Goal: Task Accomplishment & Management: Manage account settings

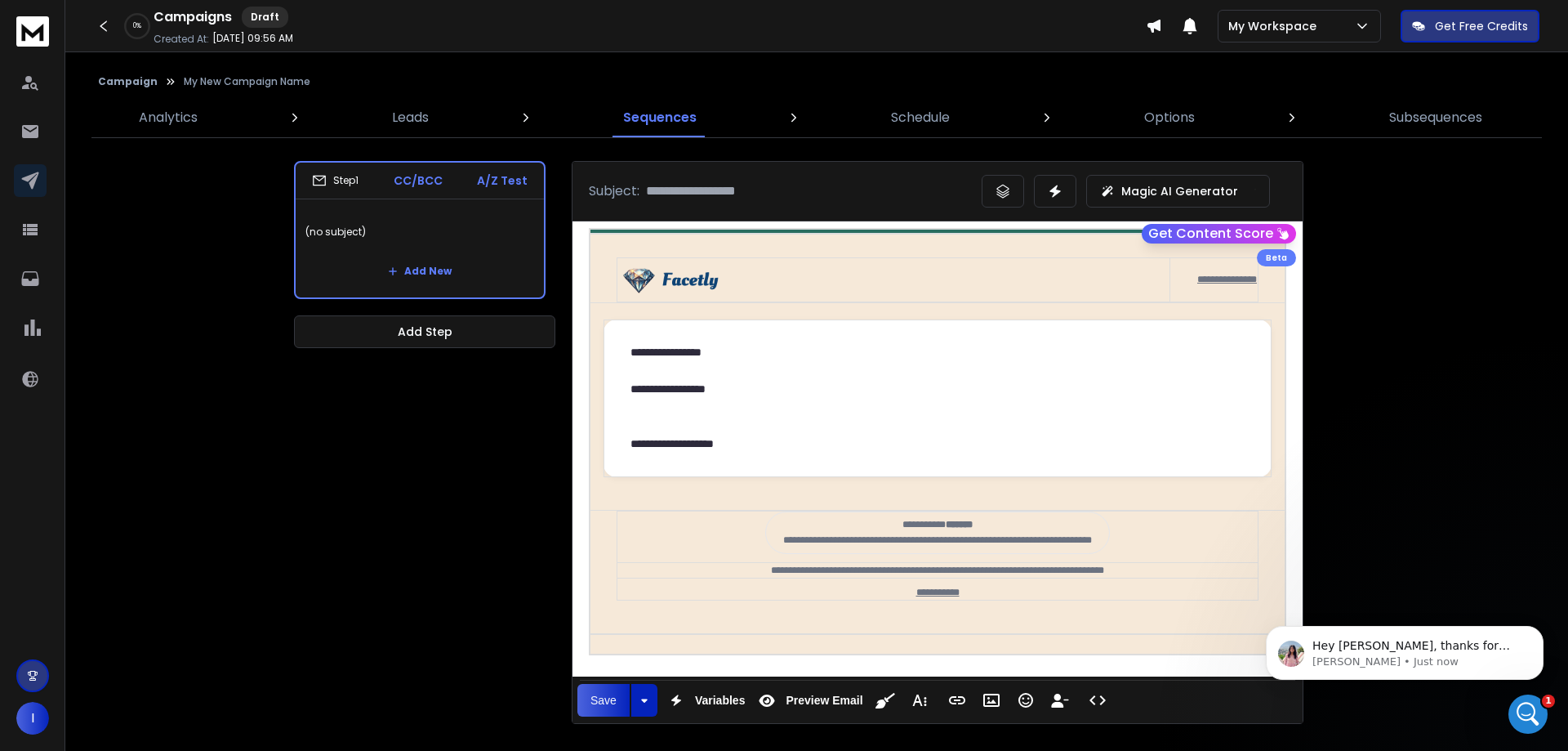
scroll to position [3532, 0]
click at [1495, 659] on p "[PERSON_NAME] • Just now" at bounding box center [1418, 662] width 211 height 15
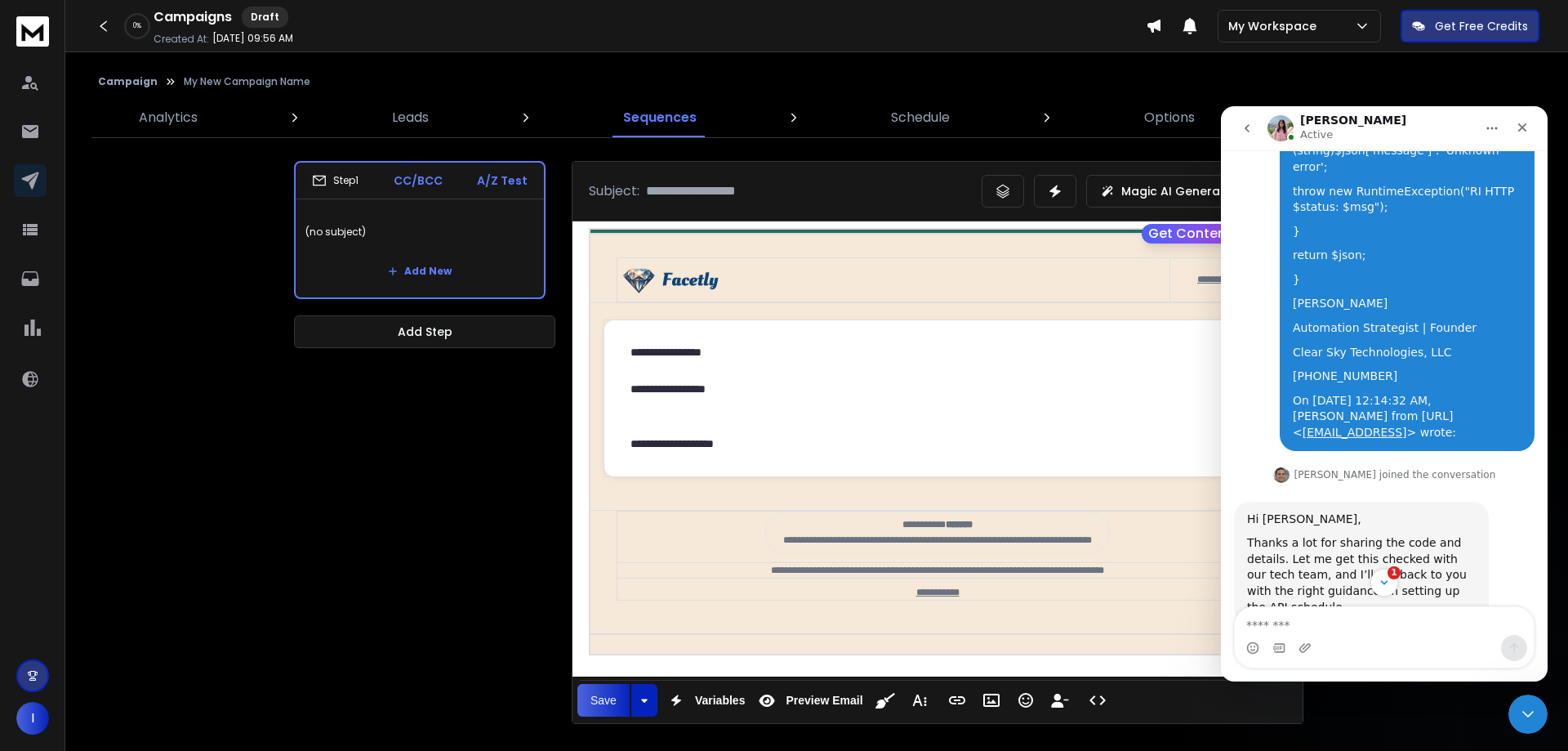
scroll to position [2426, 0]
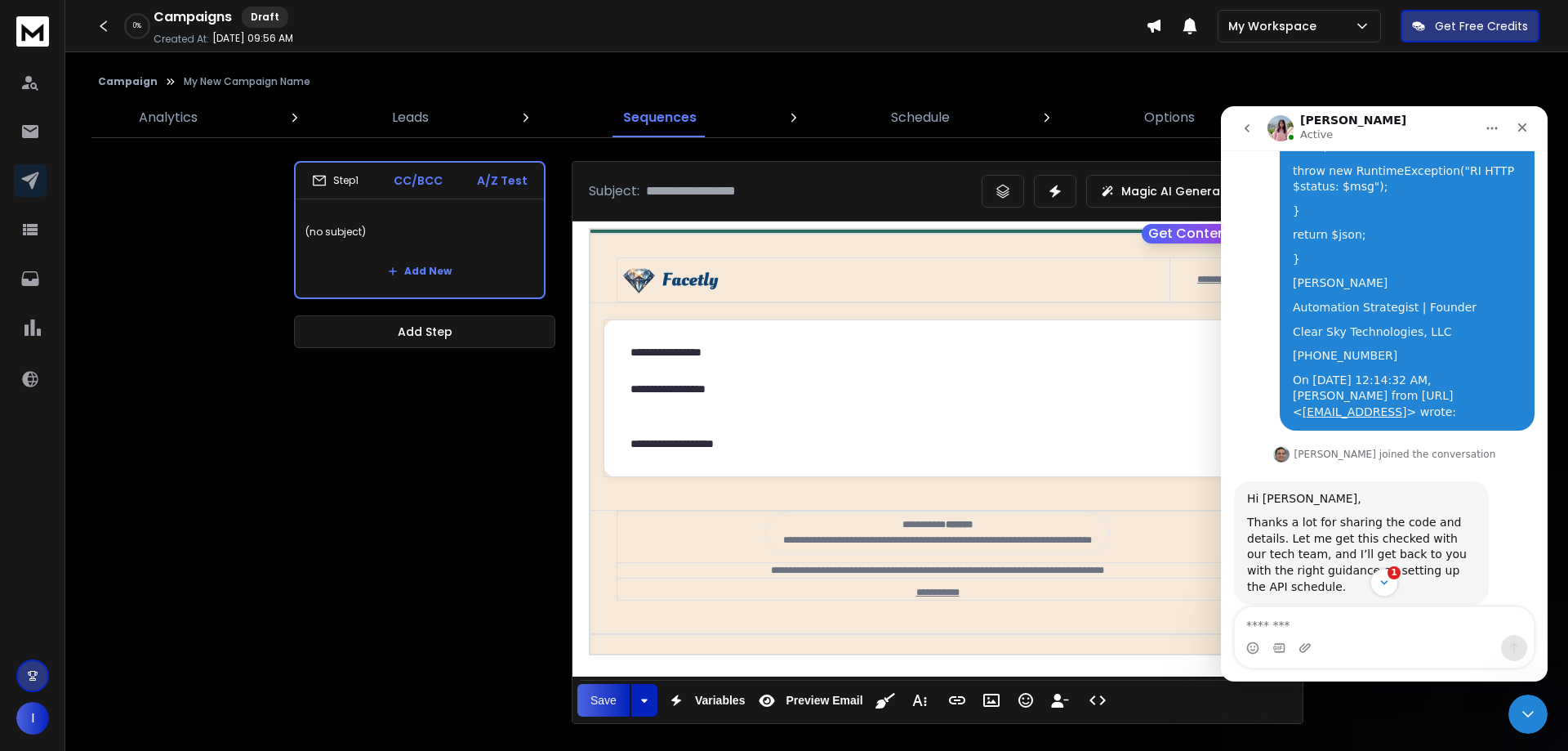
drag, startPoint x: 1422, startPoint y: 485, endPoint x: 1412, endPoint y: 457, distance: 29.7
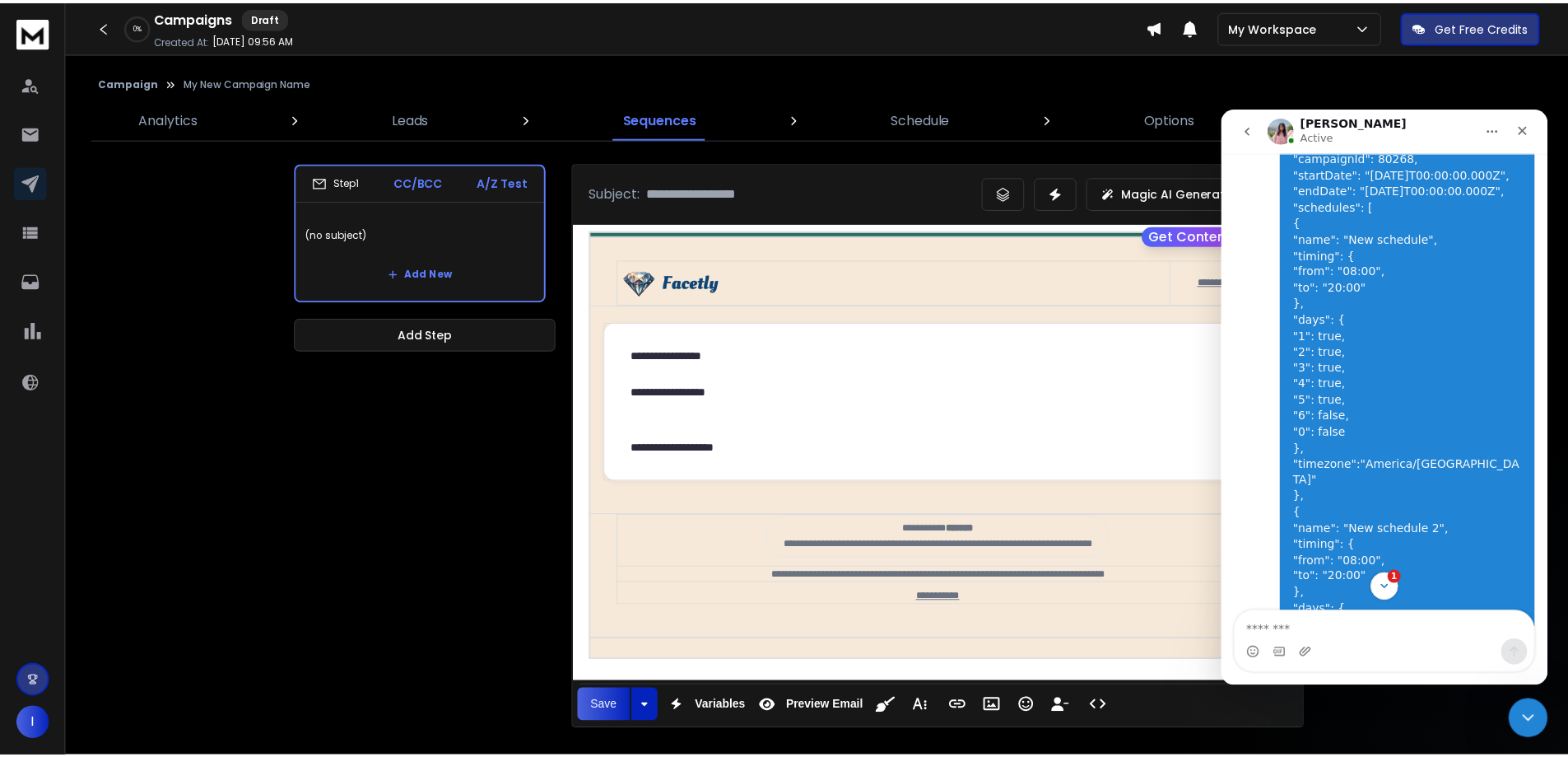
scroll to position [3599, 0]
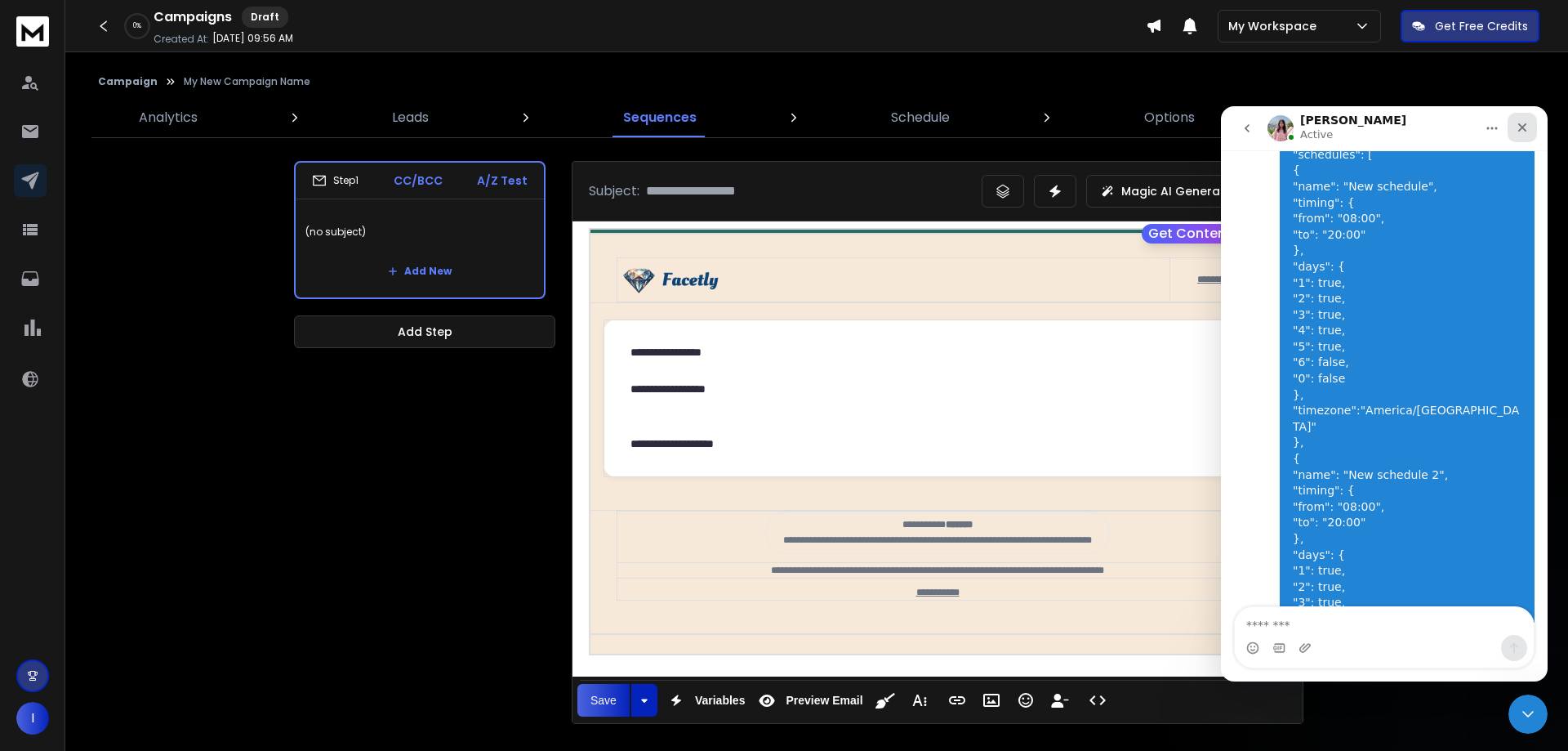
click at [1529, 123] on div "Close" at bounding box center [1523, 128] width 30 height 30
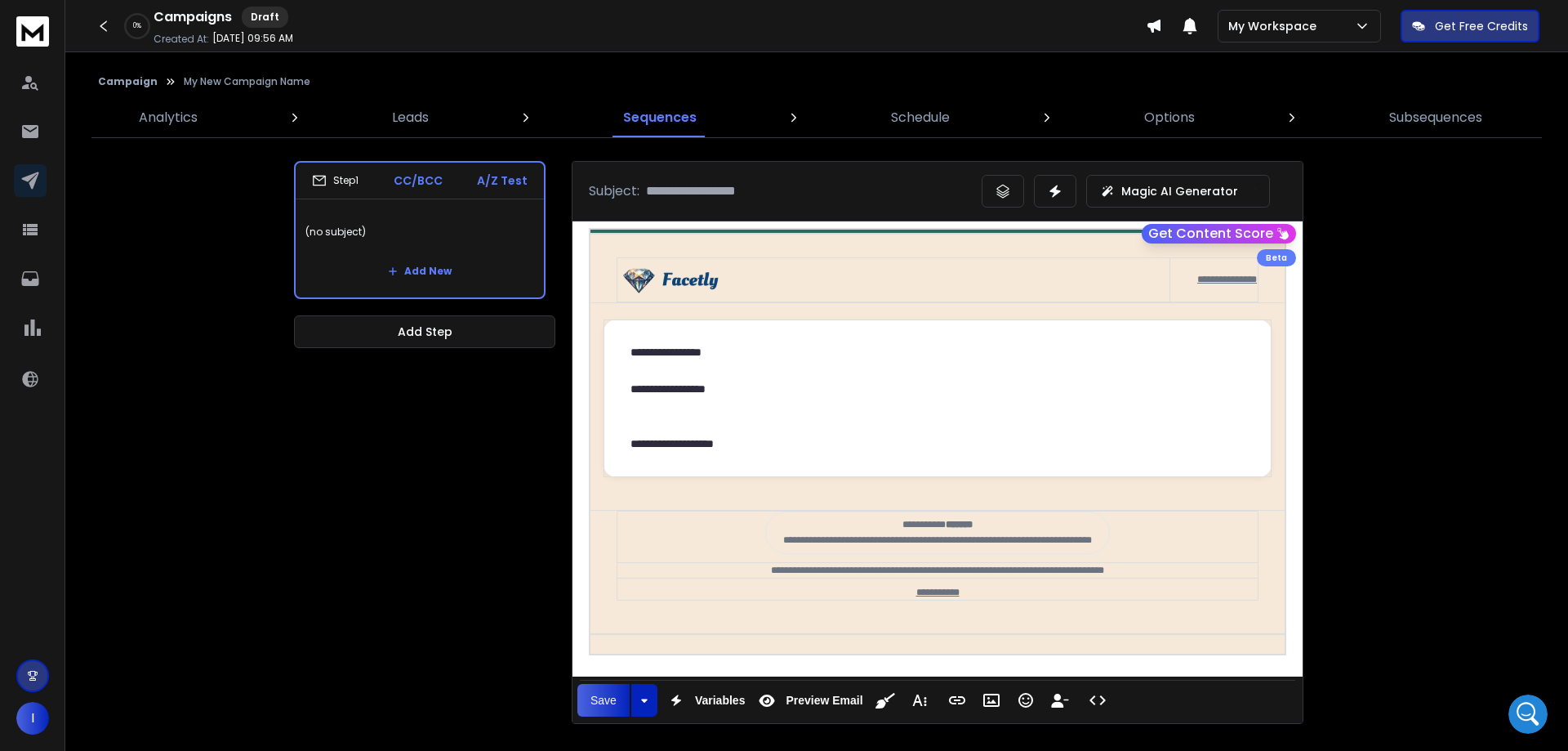
click at [162, 497] on div "**********" at bounding box center [816, 442] width 1451 height 576
click at [104, 20] on icon at bounding box center [104, 26] width 15 height 15
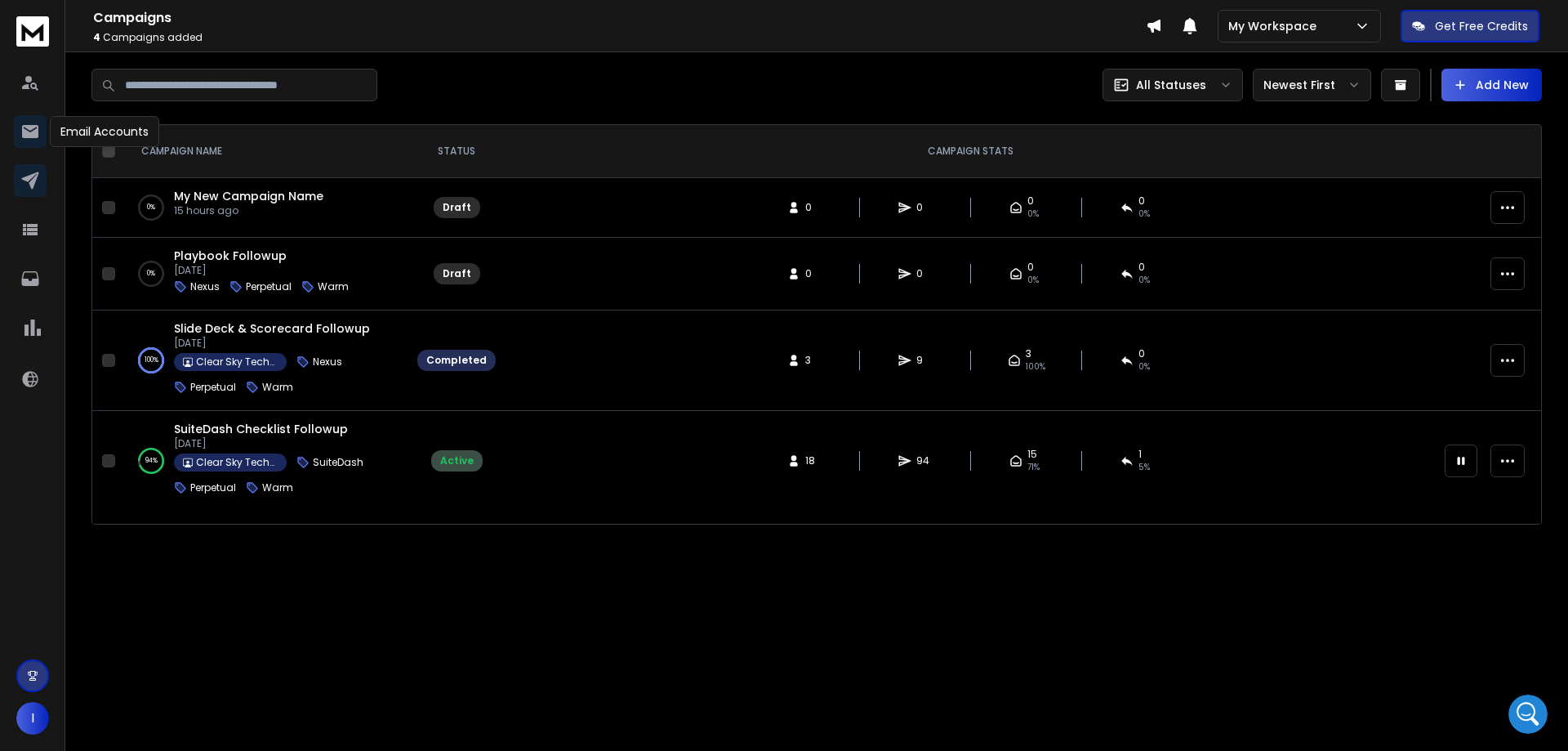
click at [31, 136] on icon at bounding box center [31, 131] width 17 height 13
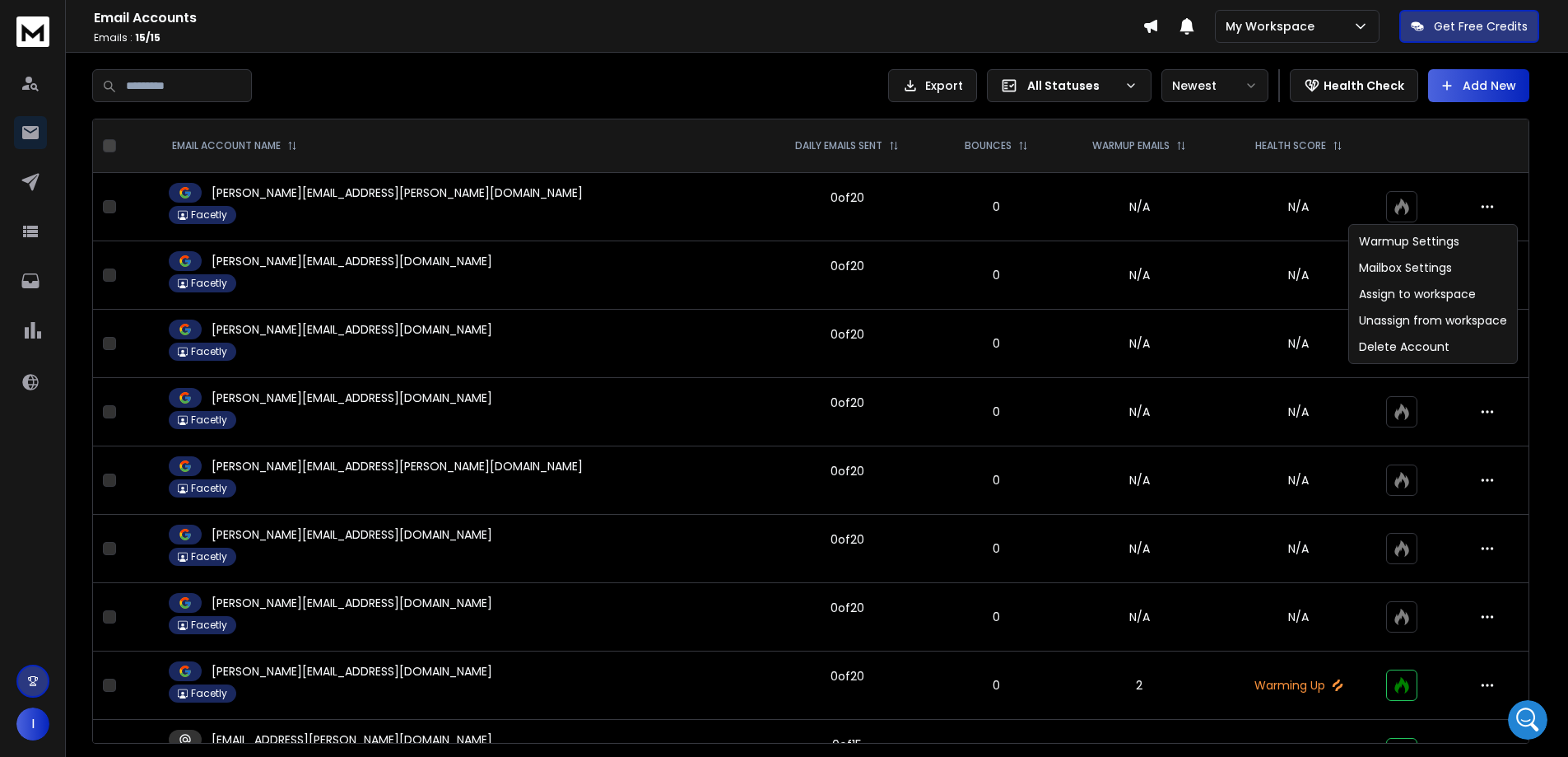
click at [1487, 204] on button at bounding box center [1487, 207] width 63 height 28
click at [1403, 271] on div "Mailbox Settings" at bounding box center [1433, 268] width 161 height 26
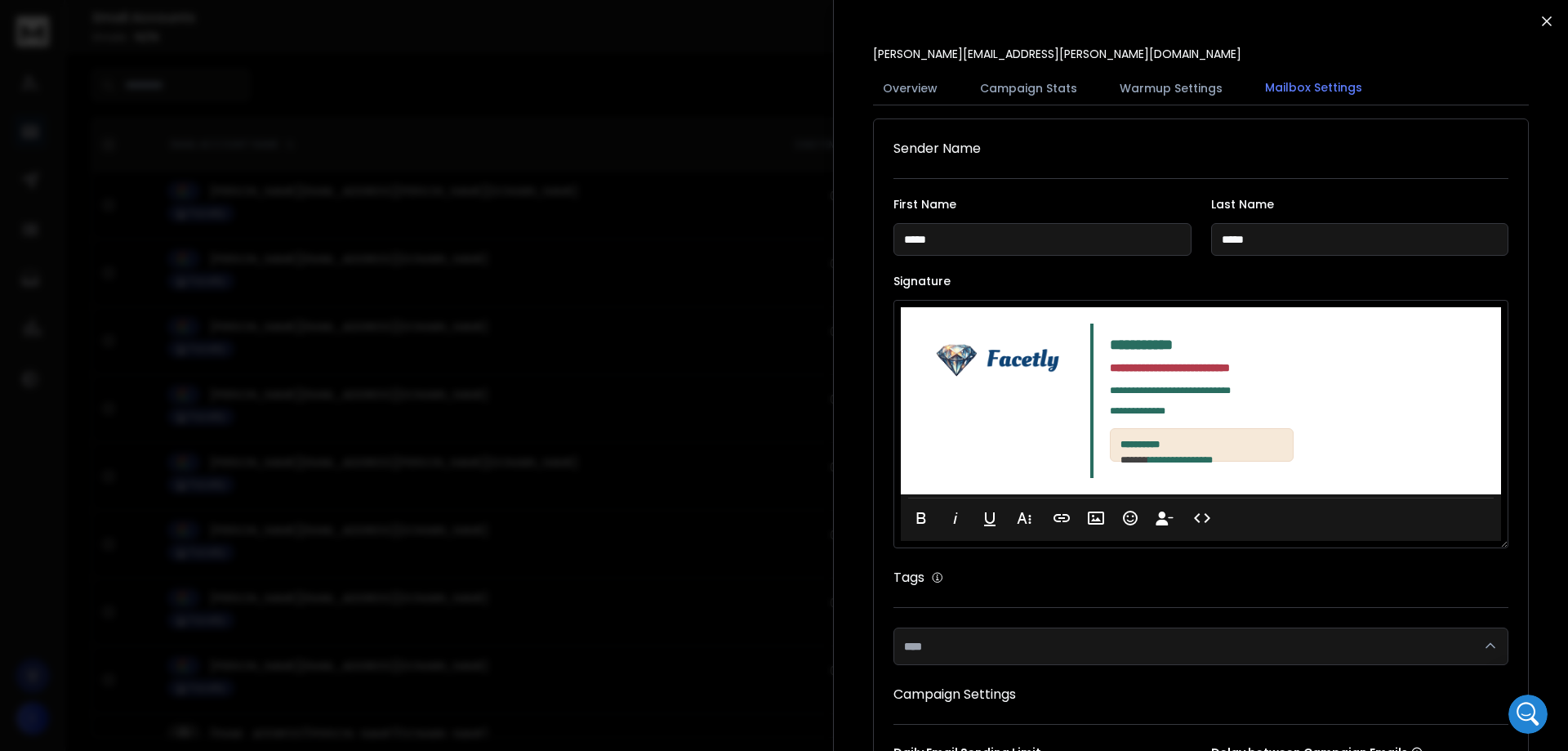
click at [1543, 19] on icon "button" at bounding box center [1547, 21] width 8 height 8
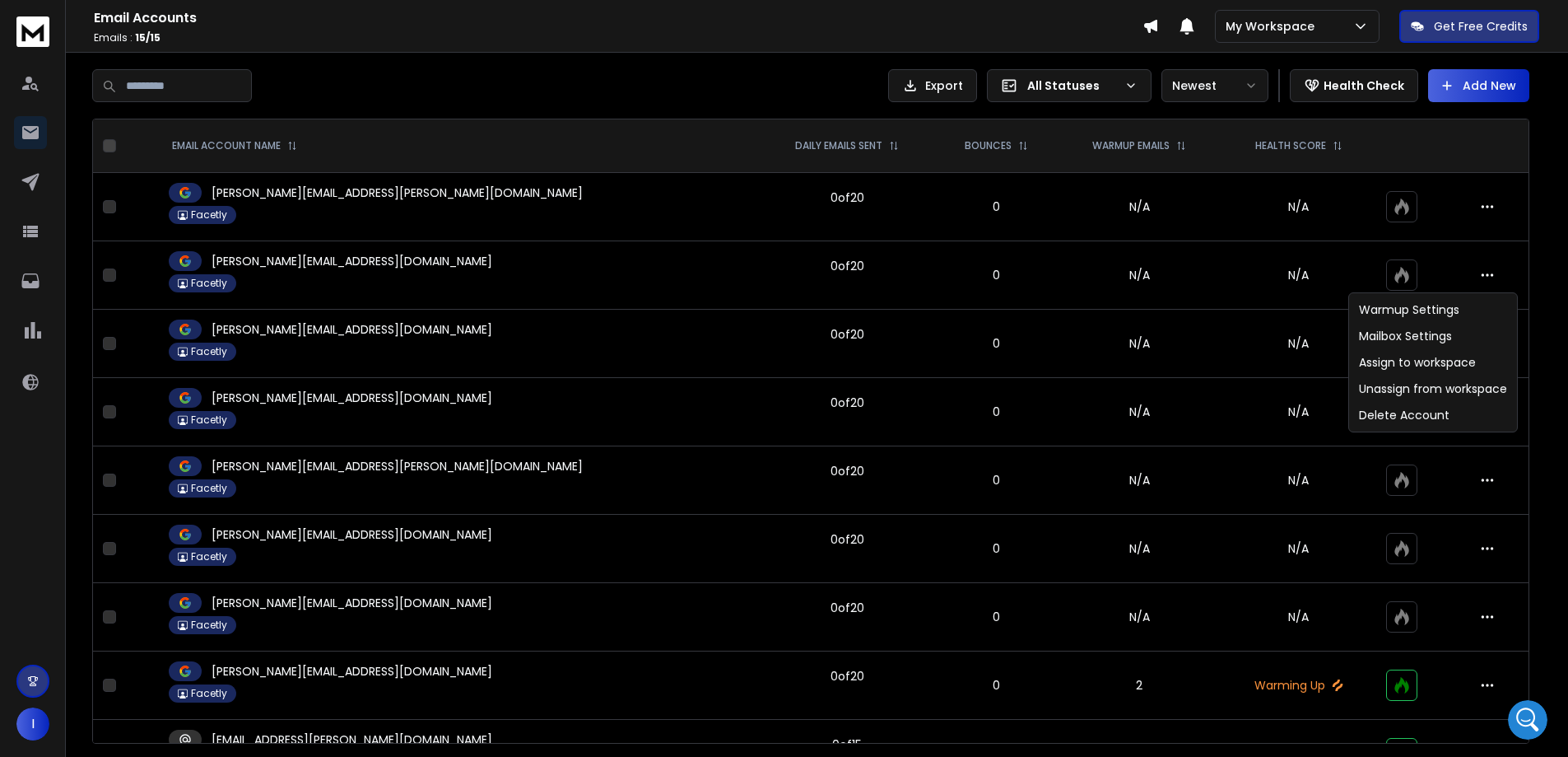
click at [1480, 268] on icon at bounding box center [1488, 275] width 15 height 15
click at [1441, 333] on div "Mailbox Settings" at bounding box center [1433, 336] width 161 height 26
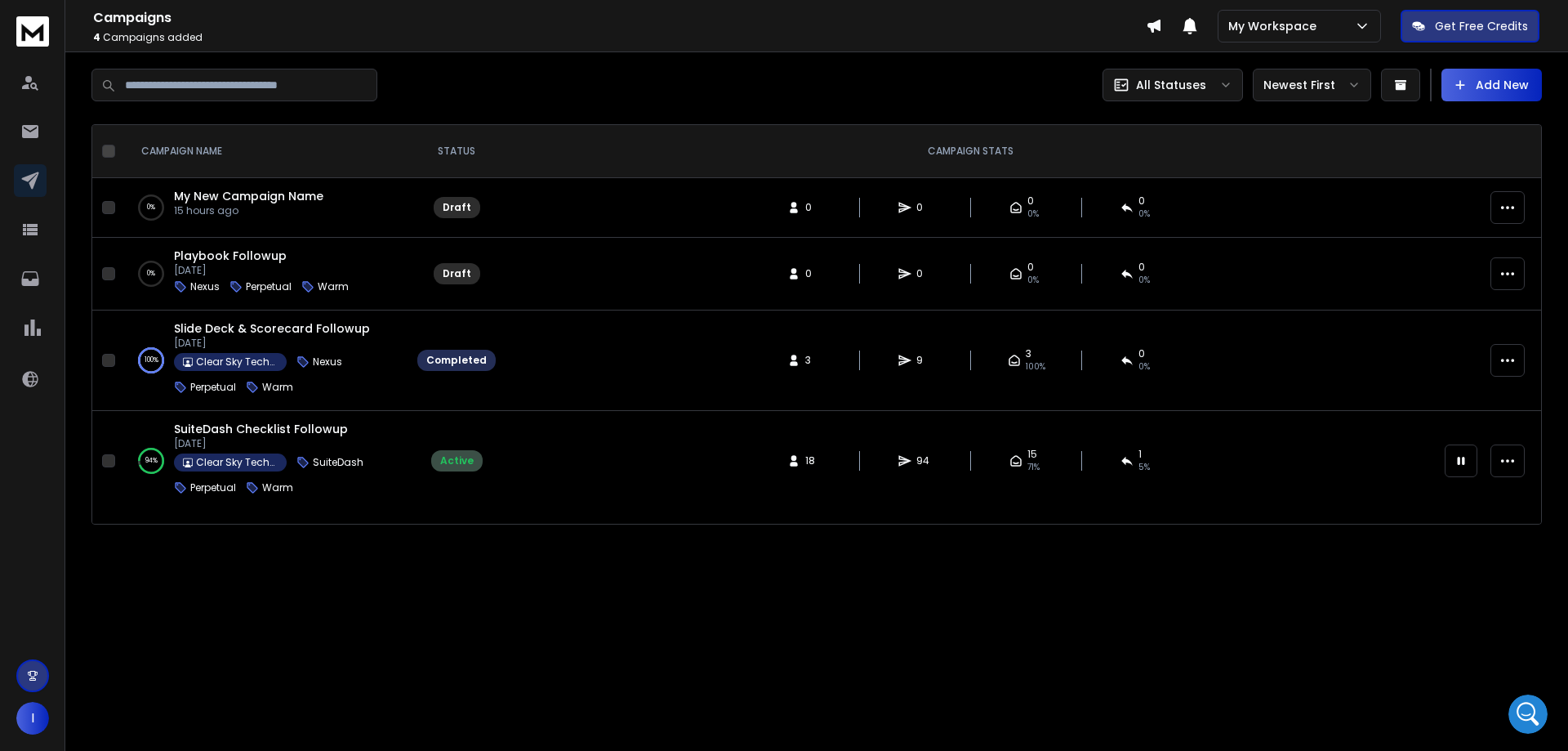
click at [247, 622] on div "Your warmest leads are on your site – Turn visits into conversations Reach Out …" at bounding box center [784, 376] width 1568 height 751
click at [27, 128] on icon at bounding box center [31, 131] width 17 height 13
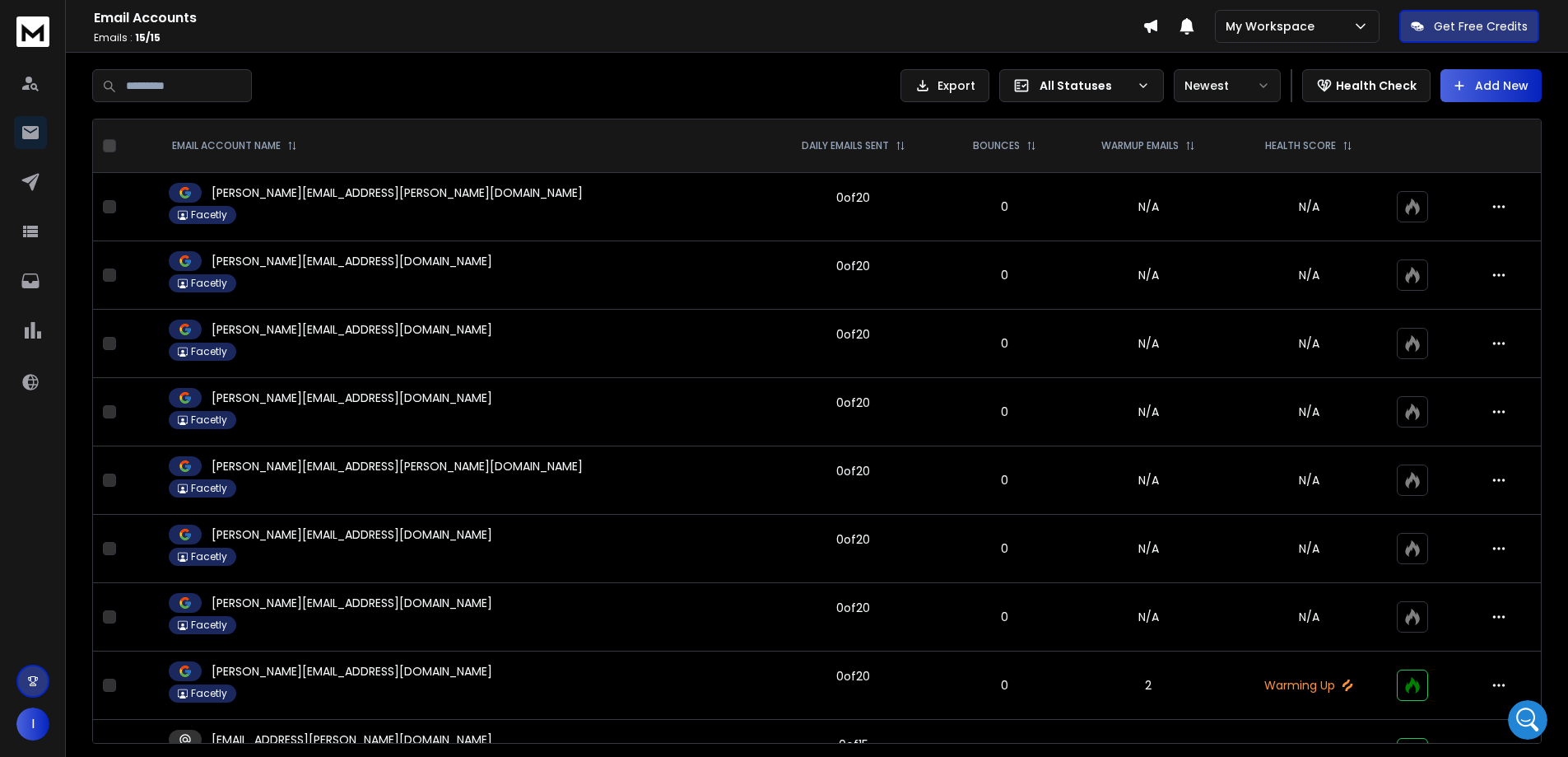
click at [288, 670] on p "[PERSON_NAME][EMAIL_ADDRESS][DOMAIN_NAME]" at bounding box center [351, 671] width 280 height 17
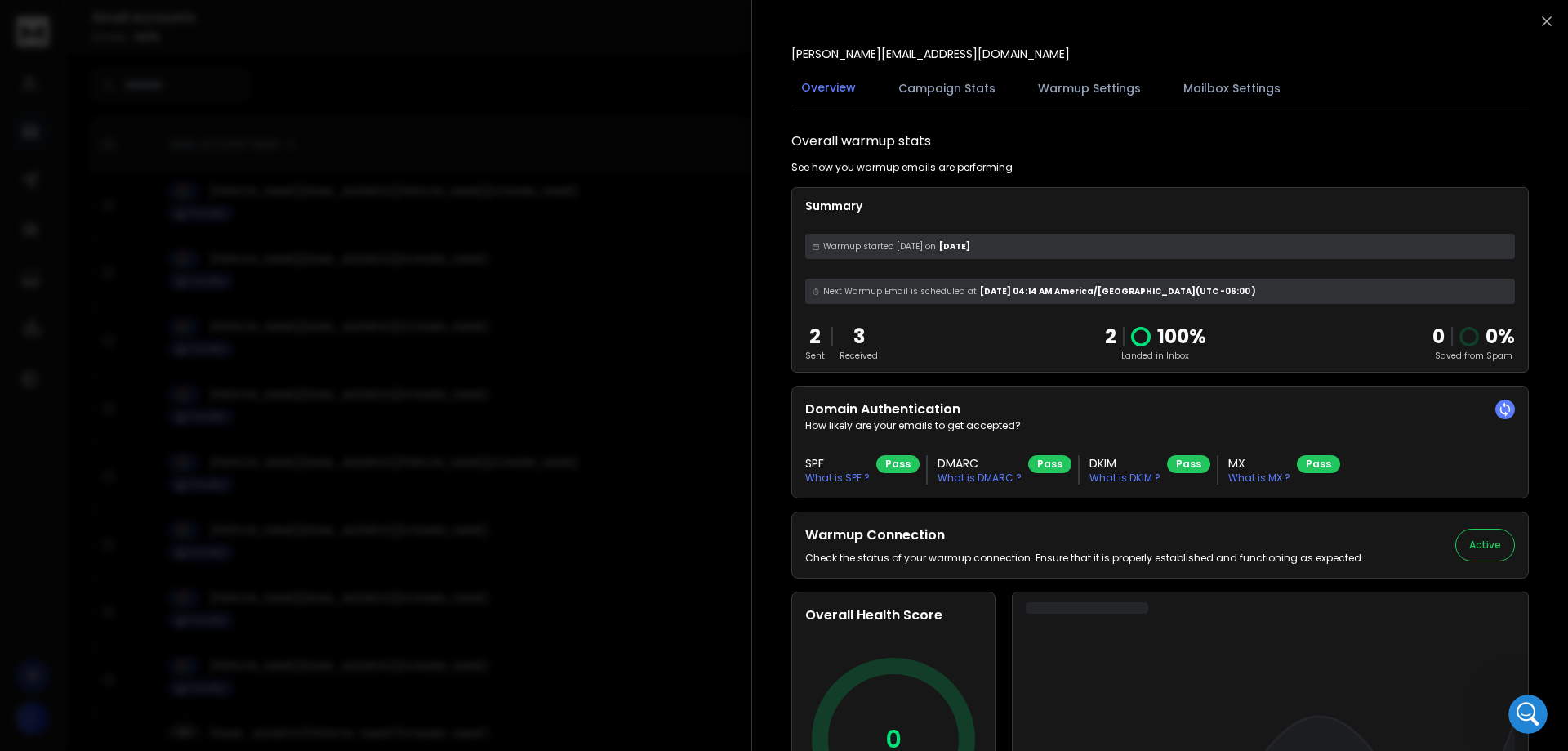
click at [1072, 91] on button "Warmup Settings" at bounding box center [1089, 88] width 123 height 36
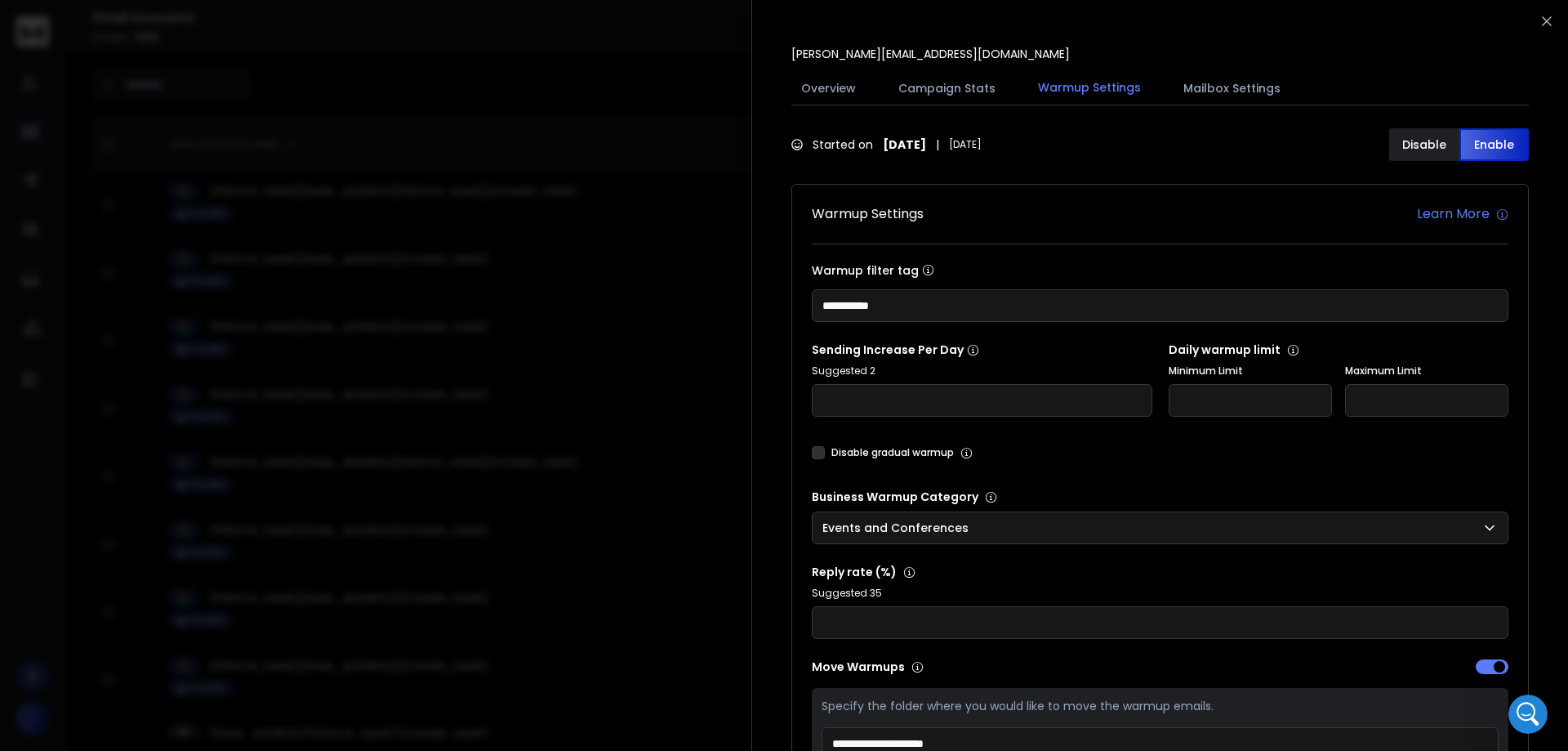
click at [990, 80] on button "Campaign Stats" at bounding box center [947, 88] width 116 height 36
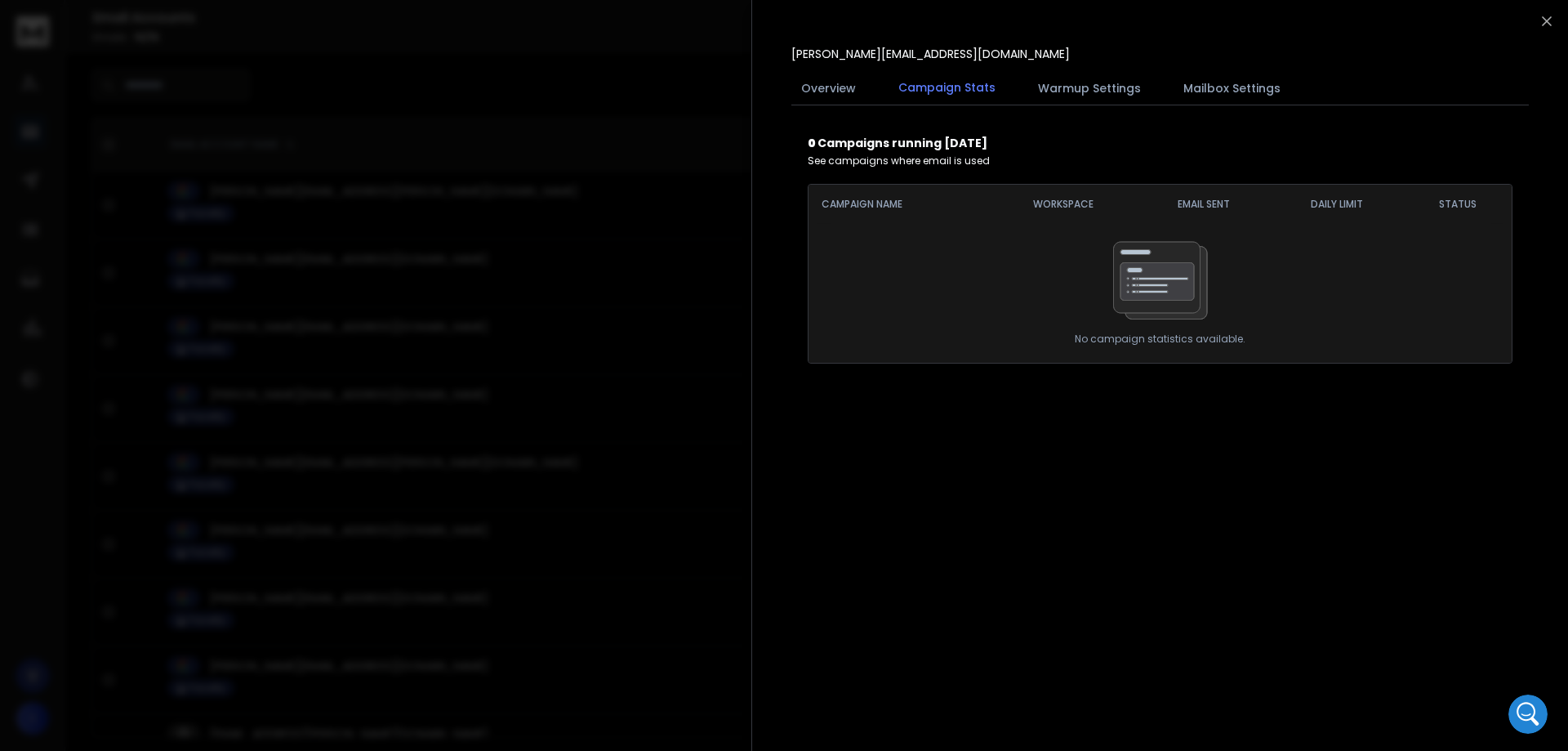
click at [844, 80] on button "Overview" at bounding box center [828, 88] width 74 height 36
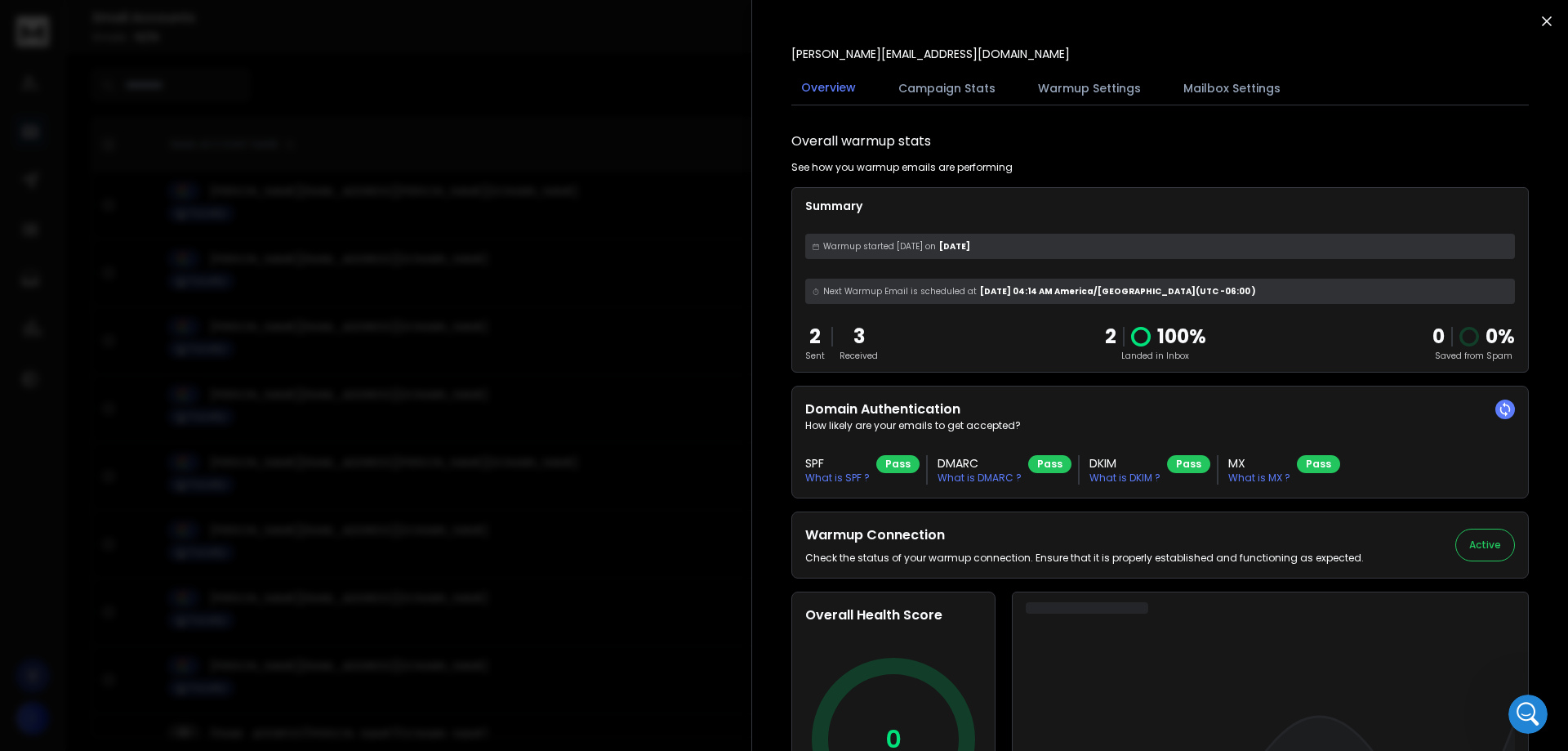
click at [1543, 21] on icon "button" at bounding box center [1547, 21] width 8 height 8
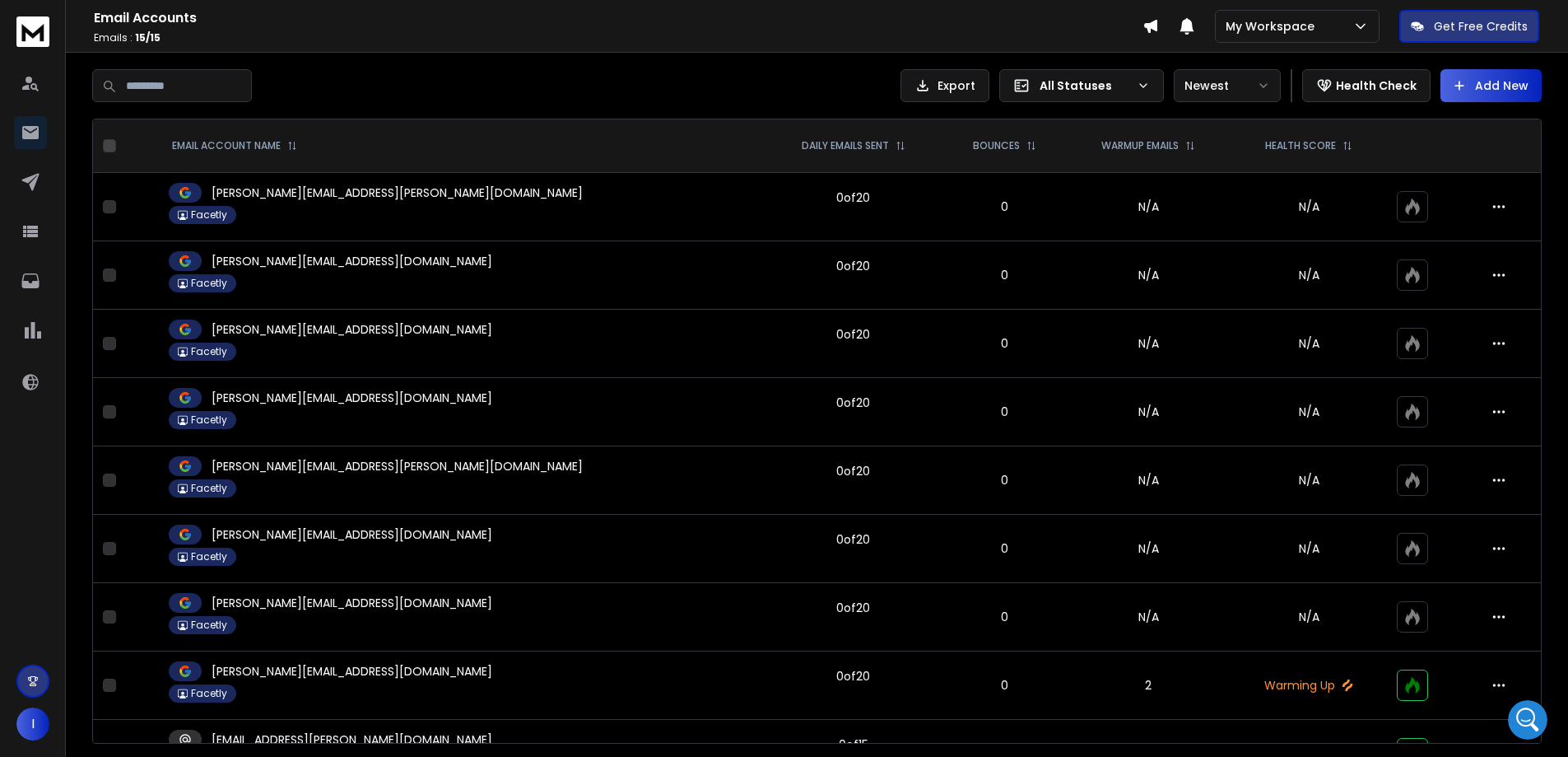
click at [1492, 411] on icon at bounding box center [1499, 412] width 15 height 15
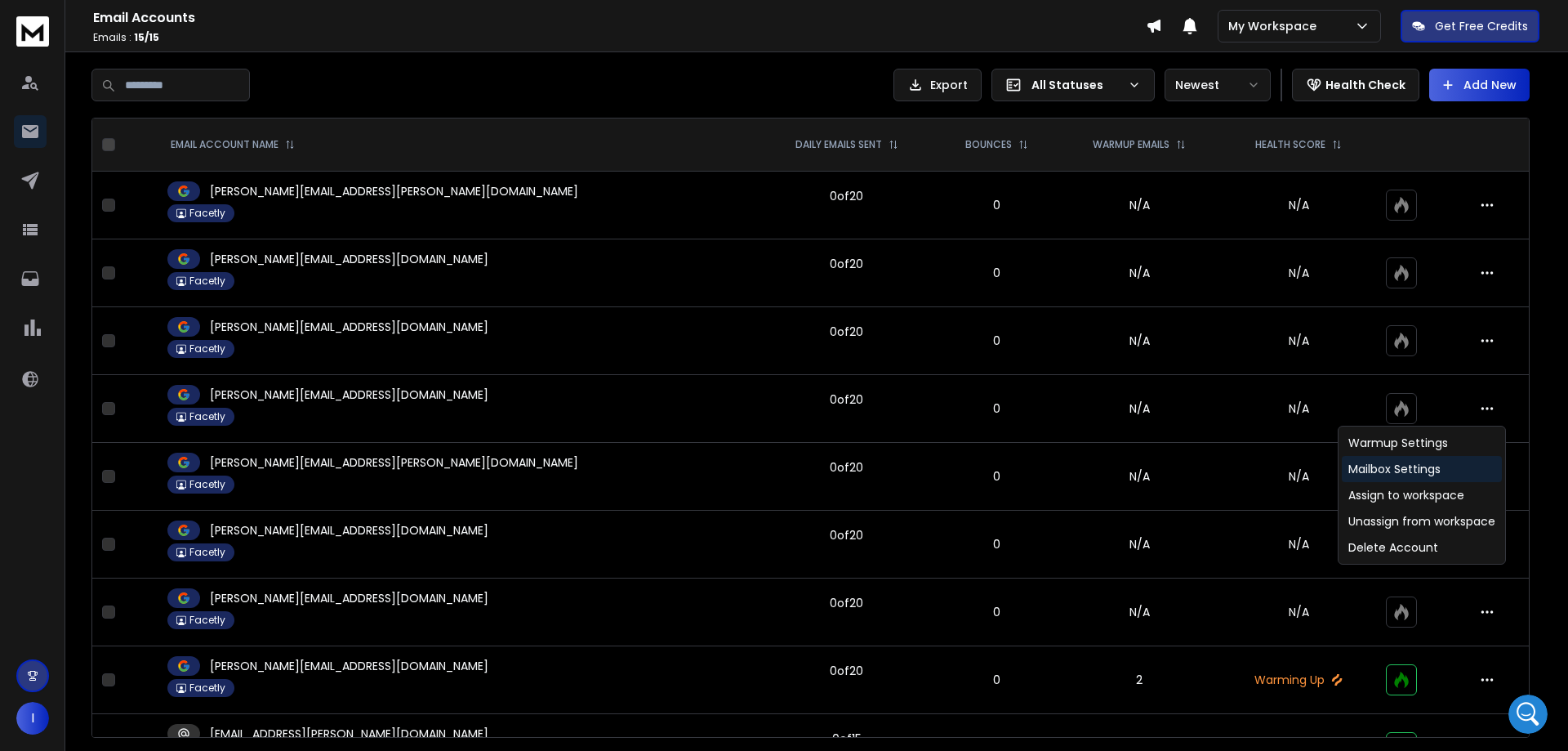
click at [1378, 473] on div "Mailbox Settings" at bounding box center [1422, 469] width 160 height 26
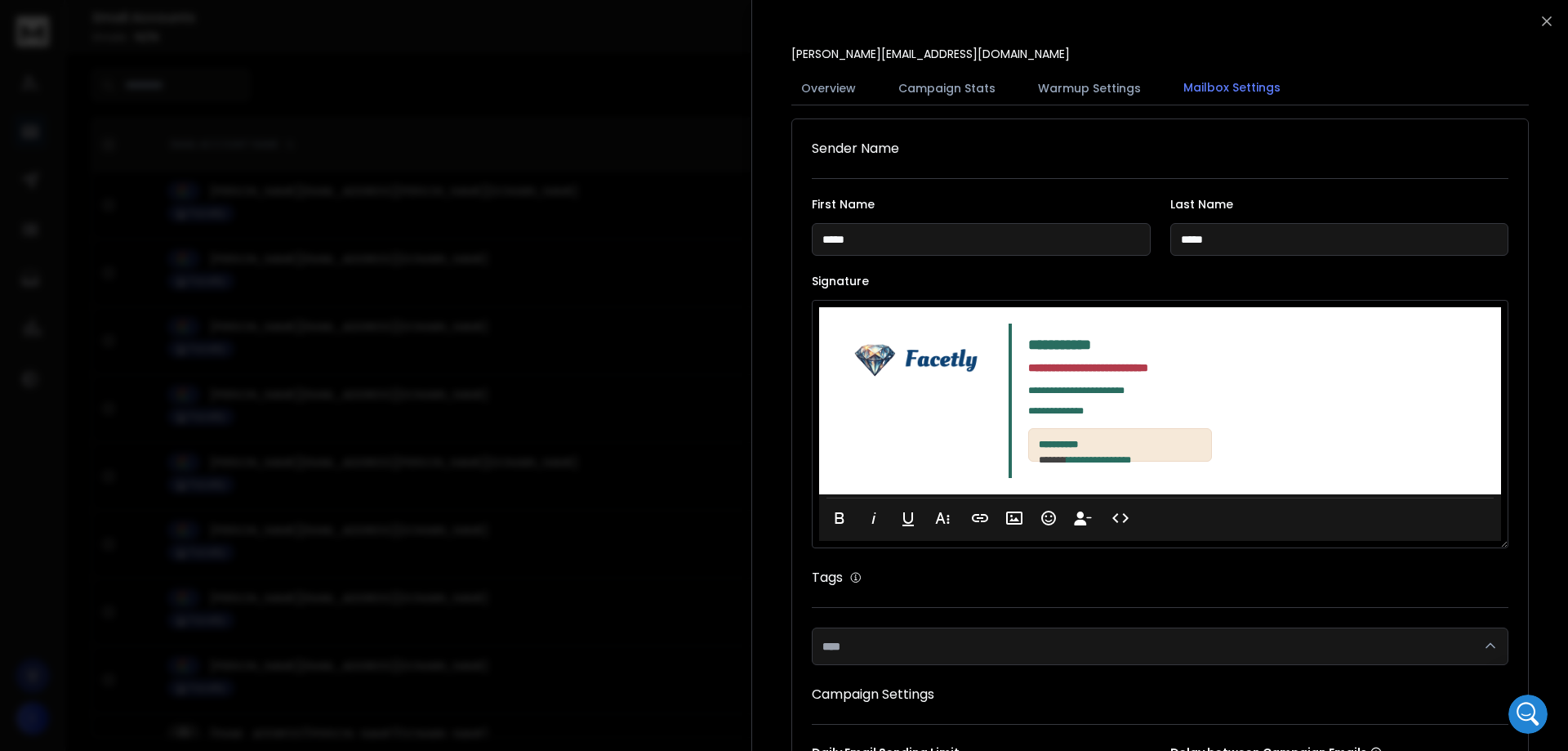
click at [1177, 384] on div "**********" at bounding box center [1120, 390] width 184 height 16
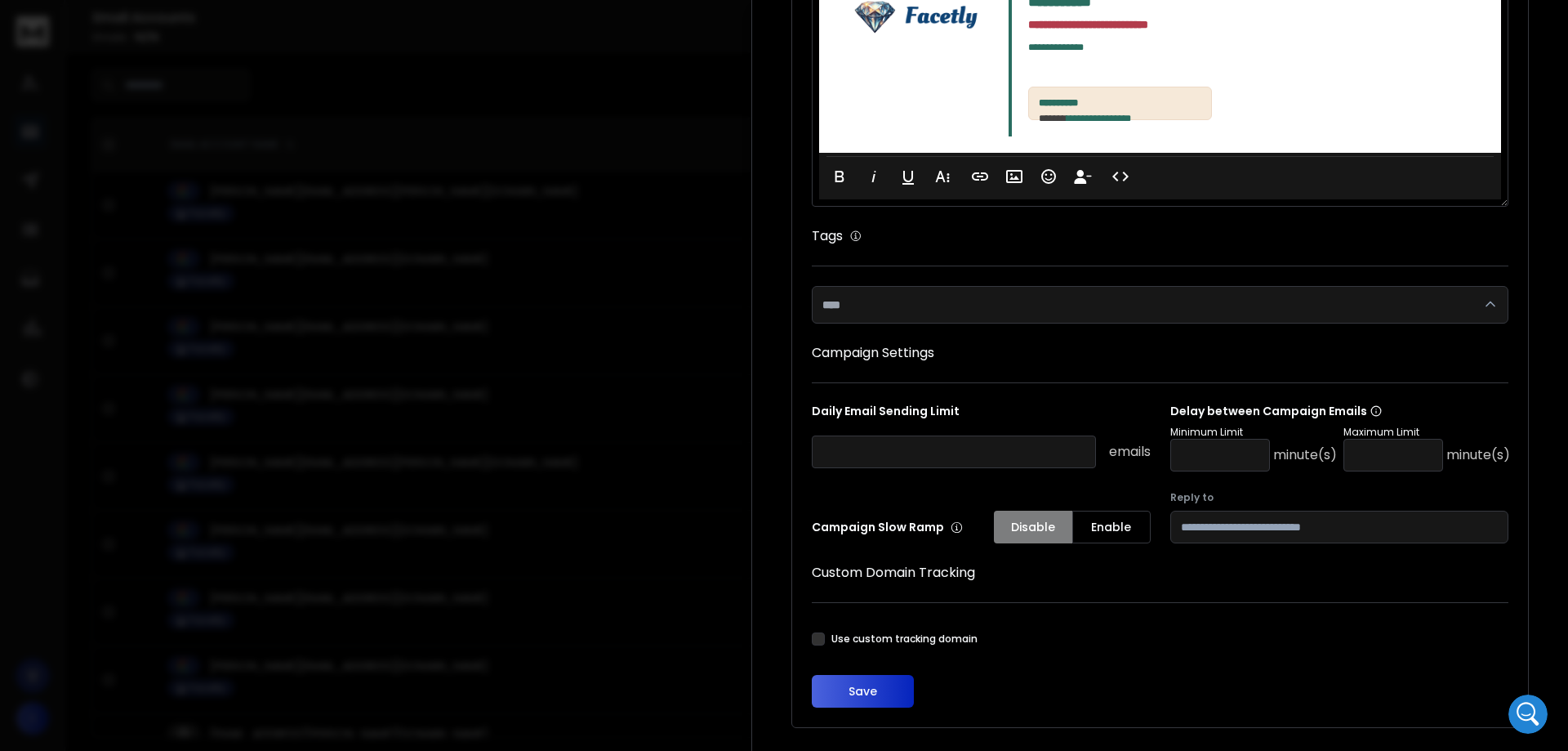
scroll to position [360, 0]
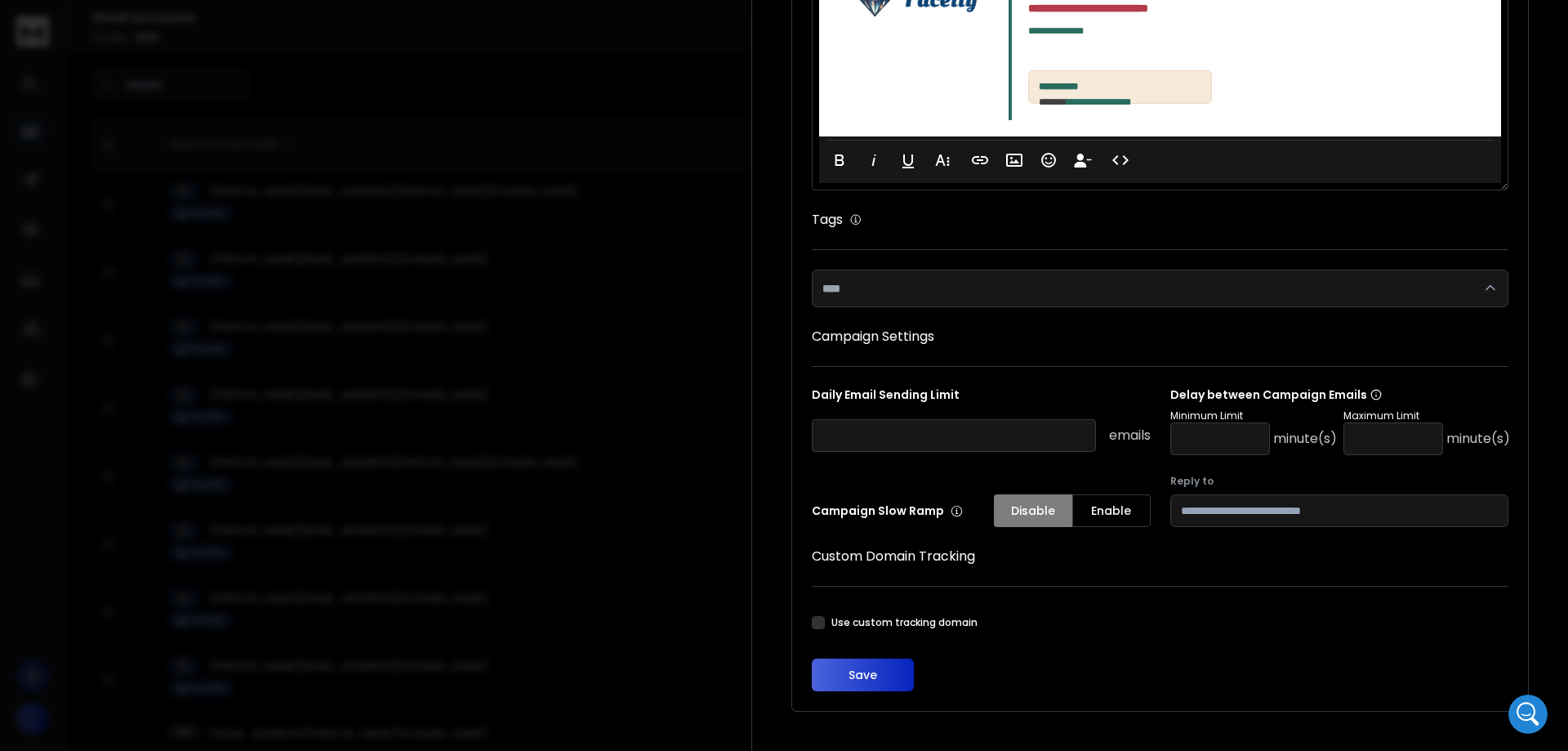
click at [856, 670] on button "Save" at bounding box center [863, 674] width 102 height 32
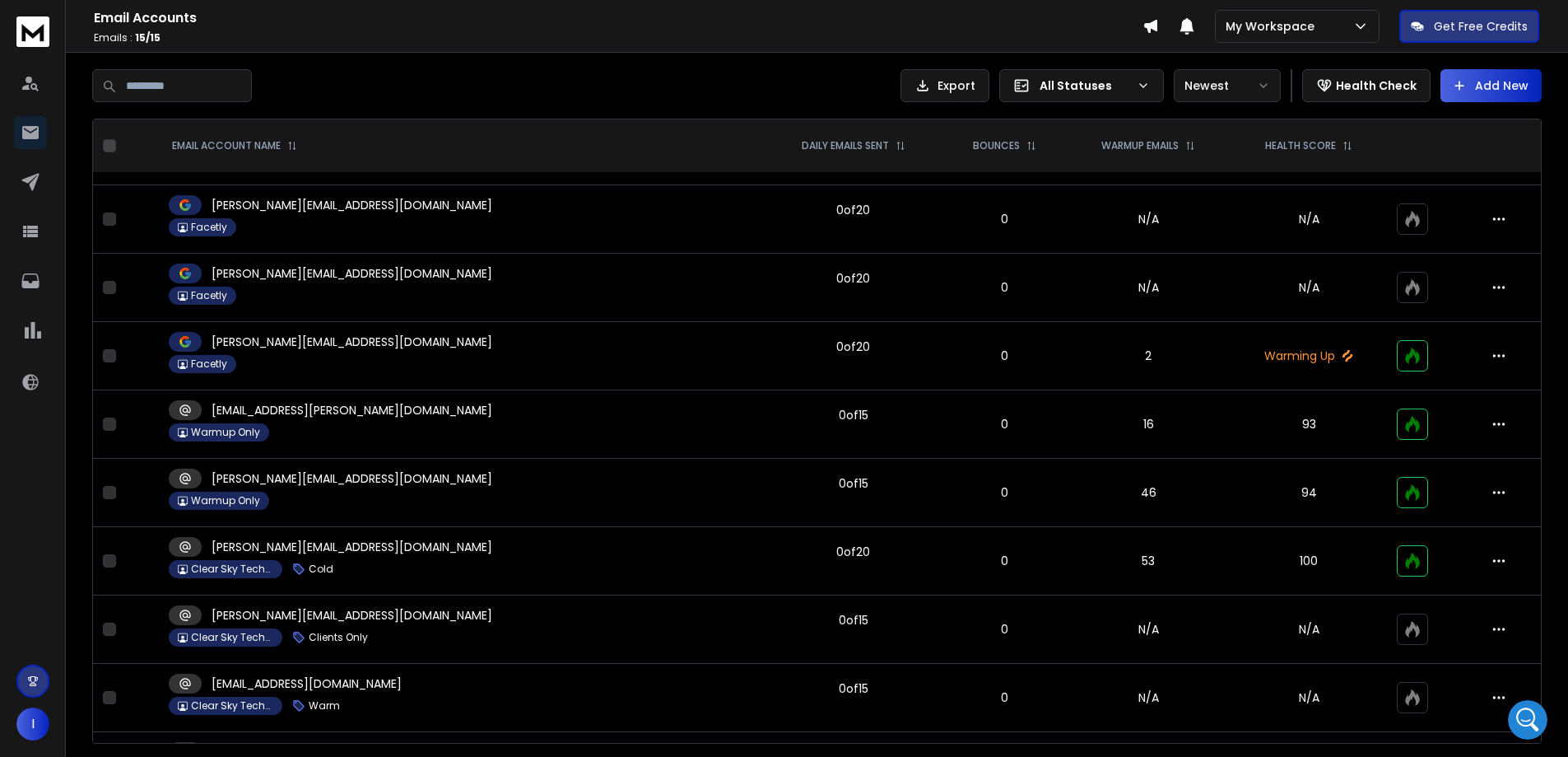
scroll to position [0, 0]
